Goal: Find specific page/section

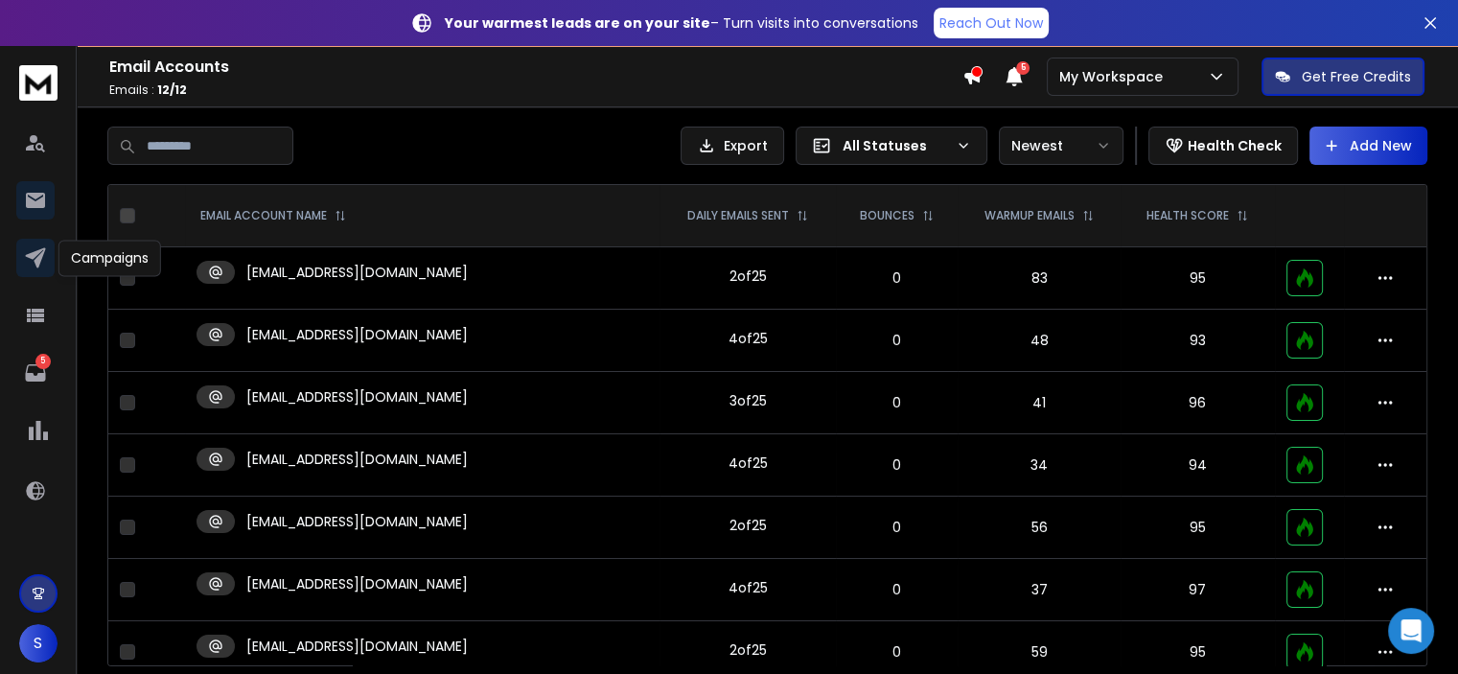
click at [34, 241] on link at bounding box center [35, 258] width 38 height 38
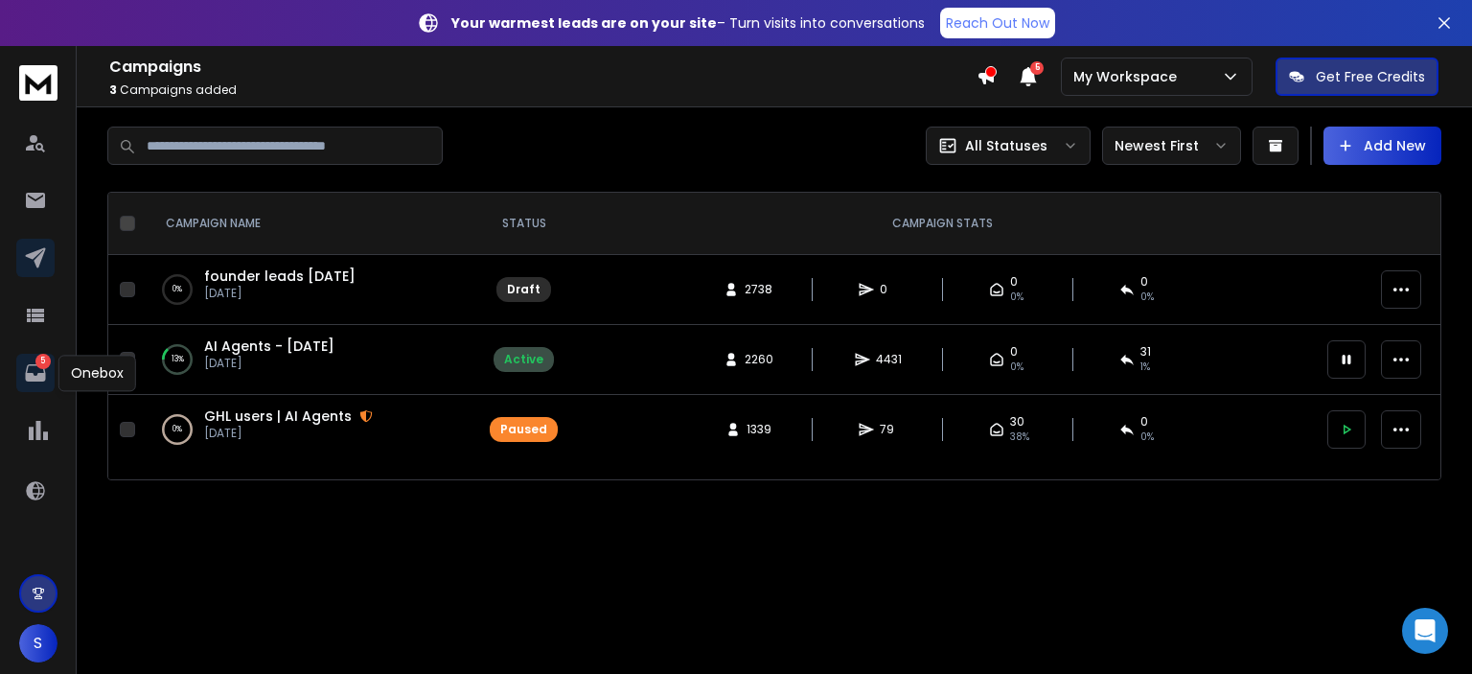
click at [34, 363] on icon at bounding box center [35, 372] width 23 height 23
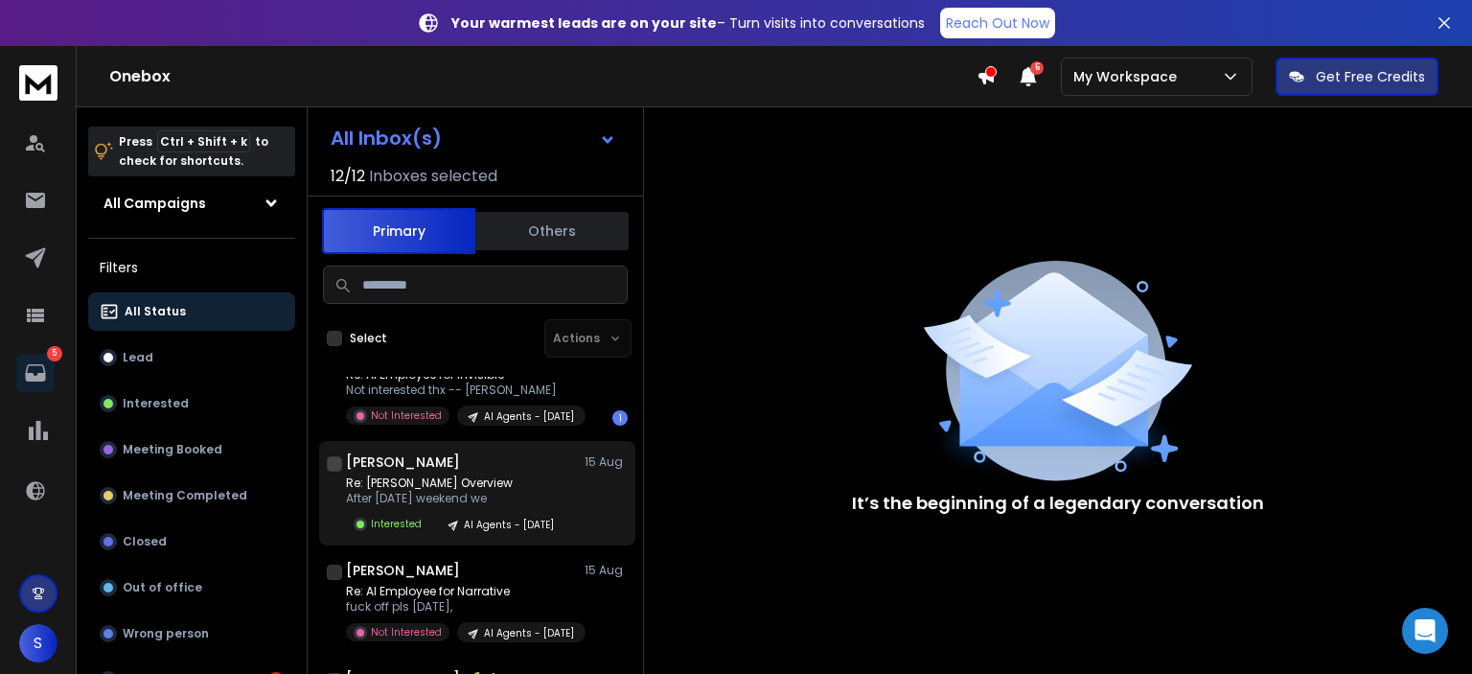
scroll to position [45, 0]
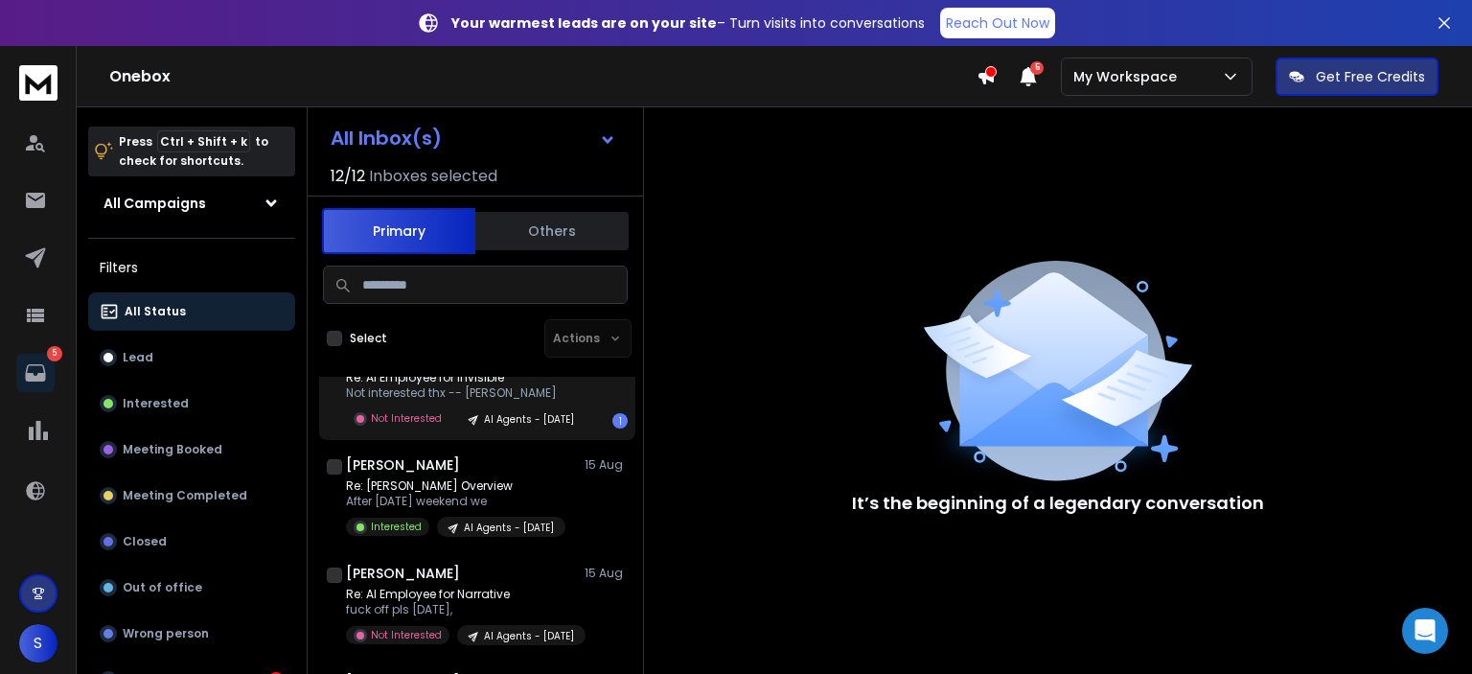
click at [408, 382] on p "Re: AI Employee for Invisible" at bounding box center [461, 377] width 230 height 15
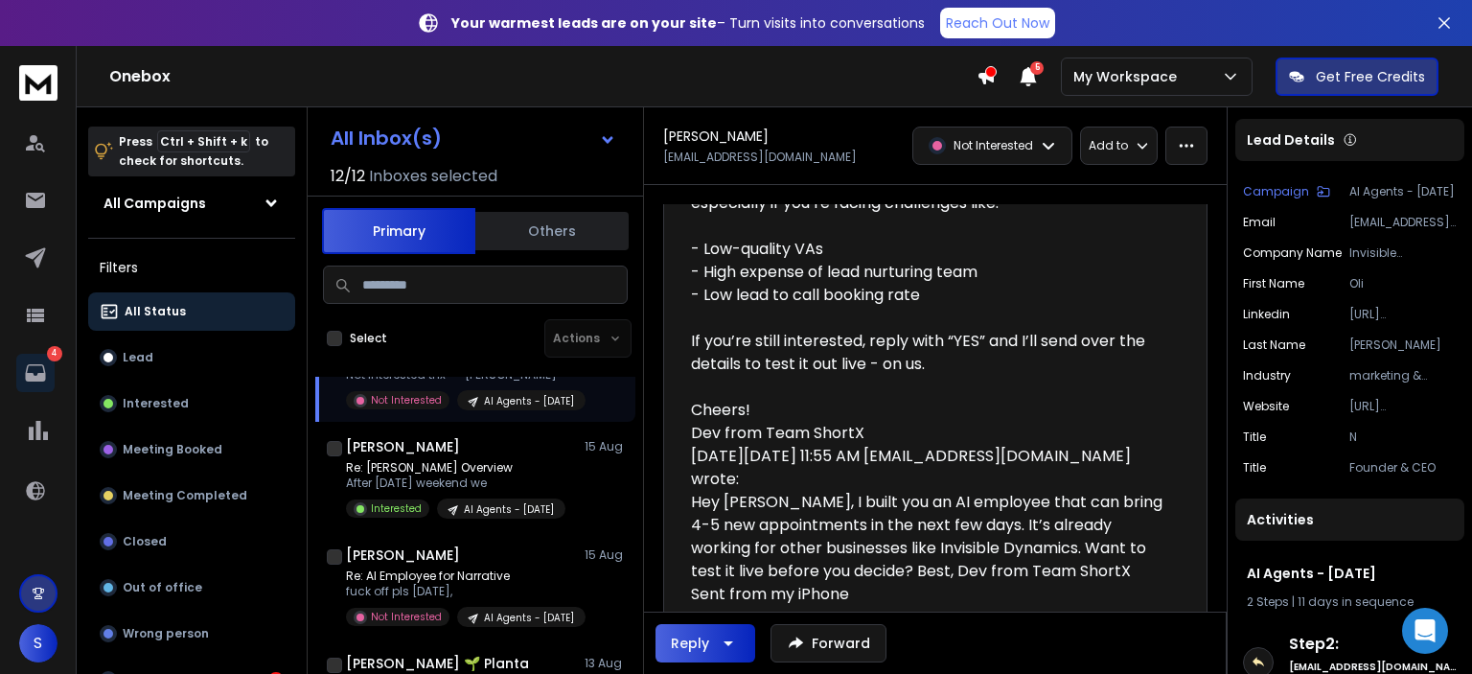
scroll to position [0, 0]
